Goal: Task Accomplishment & Management: Use online tool/utility

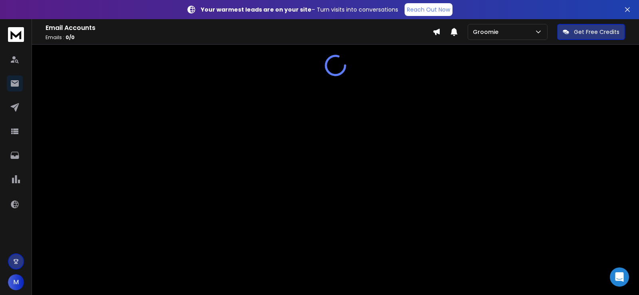
click at [500, 27] on button "Groomie" at bounding box center [508, 32] width 80 height 16
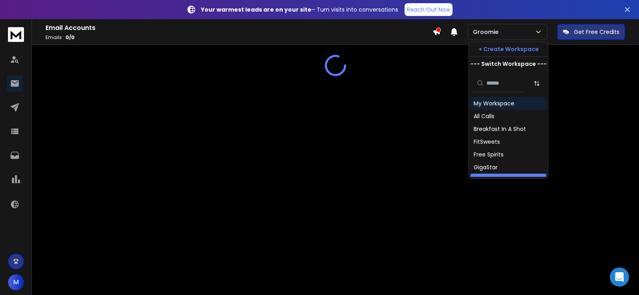
click at [500, 27] on button "Groomie" at bounding box center [508, 32] width 80 height 16
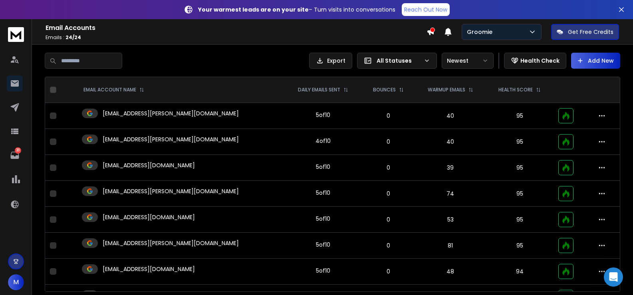
click at [478, 34] on p "Groomie" at bounding box center [481, 32] width 29 height 8
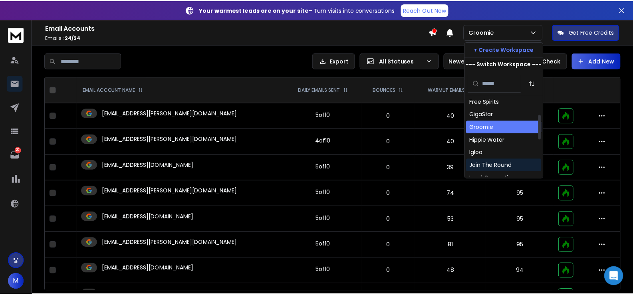
scroll to position [107, 0]
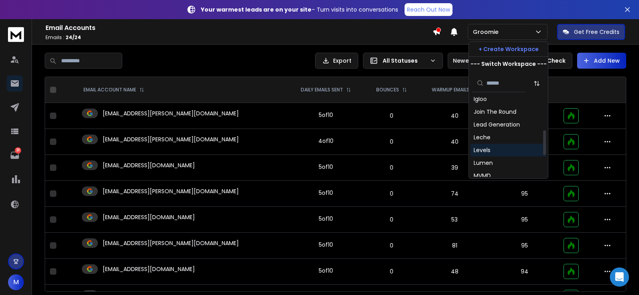
click at [506, 153] on div "Levels" at bounding box center [508, 150] width 76 height 13
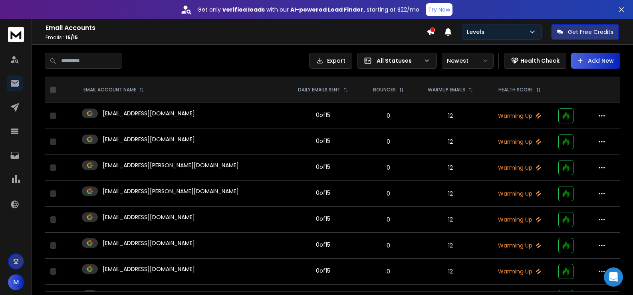
click at [506, 36] on div "Levels" at bounding box center [501, 32] width 69 height 8
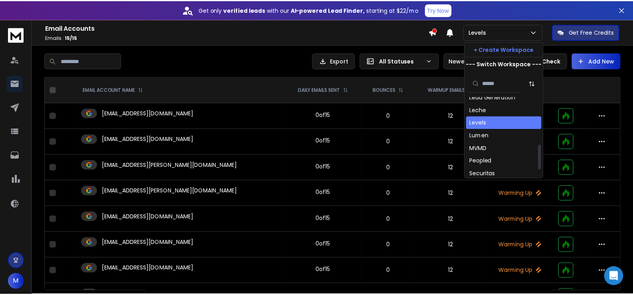
scroll to position [160, 0]
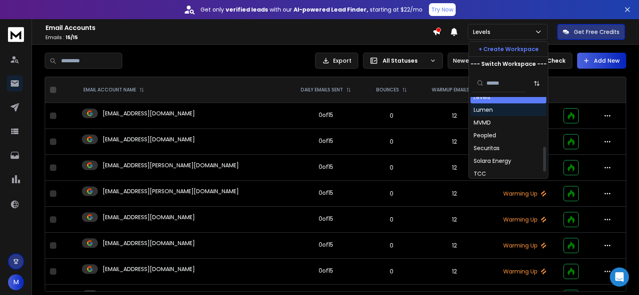
click at [516, 113] on div "Lumen" at bounding box center [508, 109] width 76 height 13
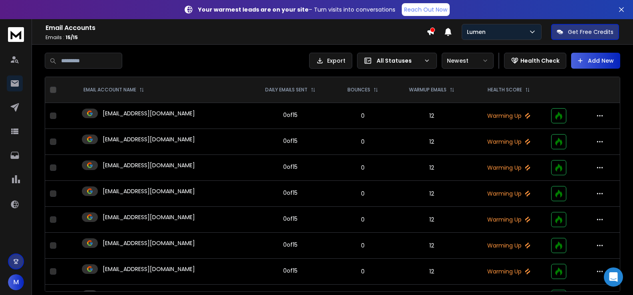
click at [498, 28] on div "Lumen" at bounding box center [501, 32] width 69 height 8
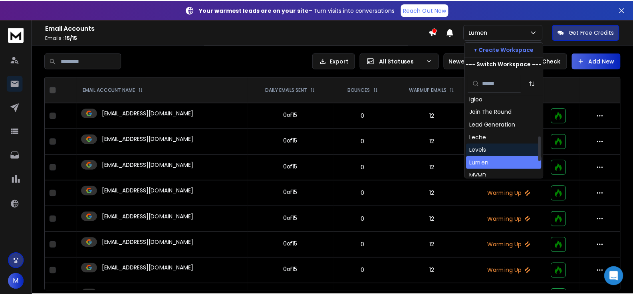
scroll to position [160, 0]
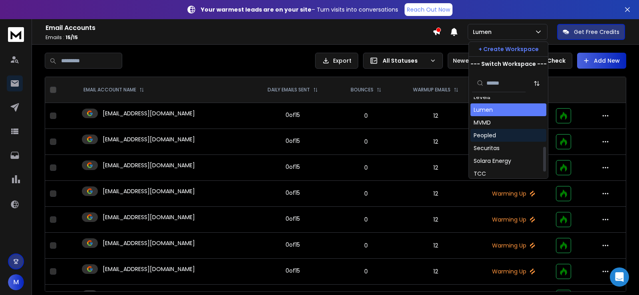
click at [508, 137] on div "Peopled" at bounding box center [508, 135] width 76 height 13
